Goal: Task Accomplishment & Management: Manage account settings

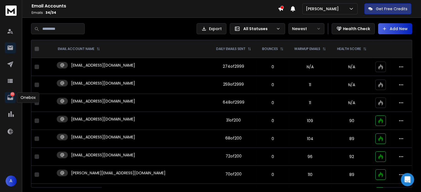
click at [12, 94] on p "43" at bounding box center [12, 94] width 4 height 4
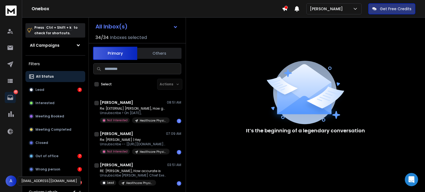
click at [11, 181] on span "A" at bounding box center [11, 181] width 11 height 11
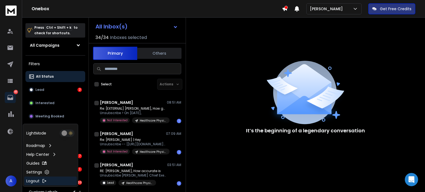
click at [32, 181] on p "Logout" at bounding box center [32, 181] width 13 height 6
